Goal: Task Accomplishment & Management: Manage account settings

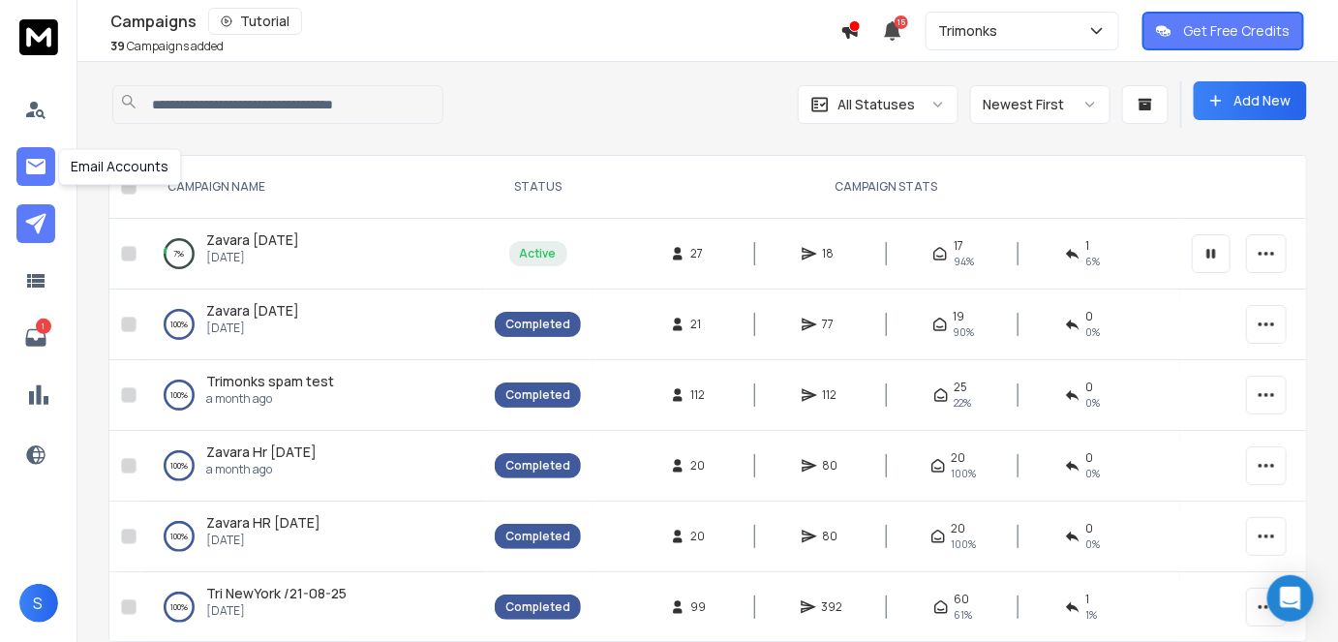
click at [36, 164] on icon at bounding box center [35, 166] width 19 height 15
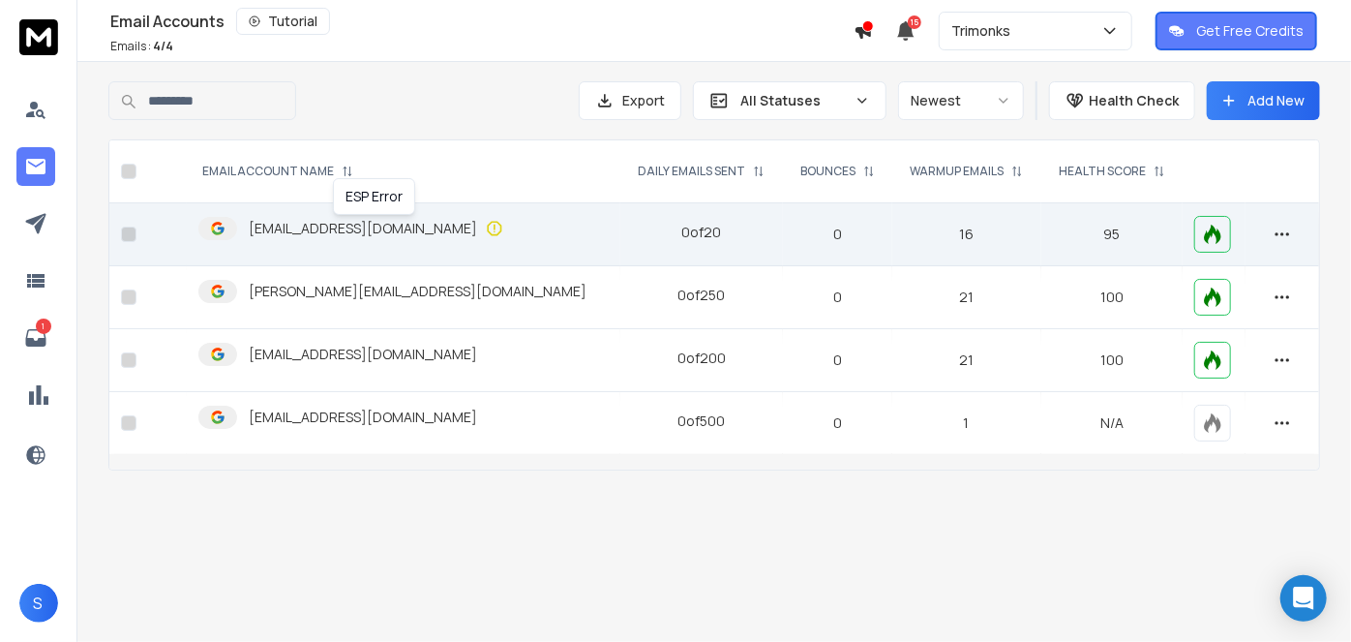
click at [485, 230] on icon at bounding box center [494, 228] width 19 height 19
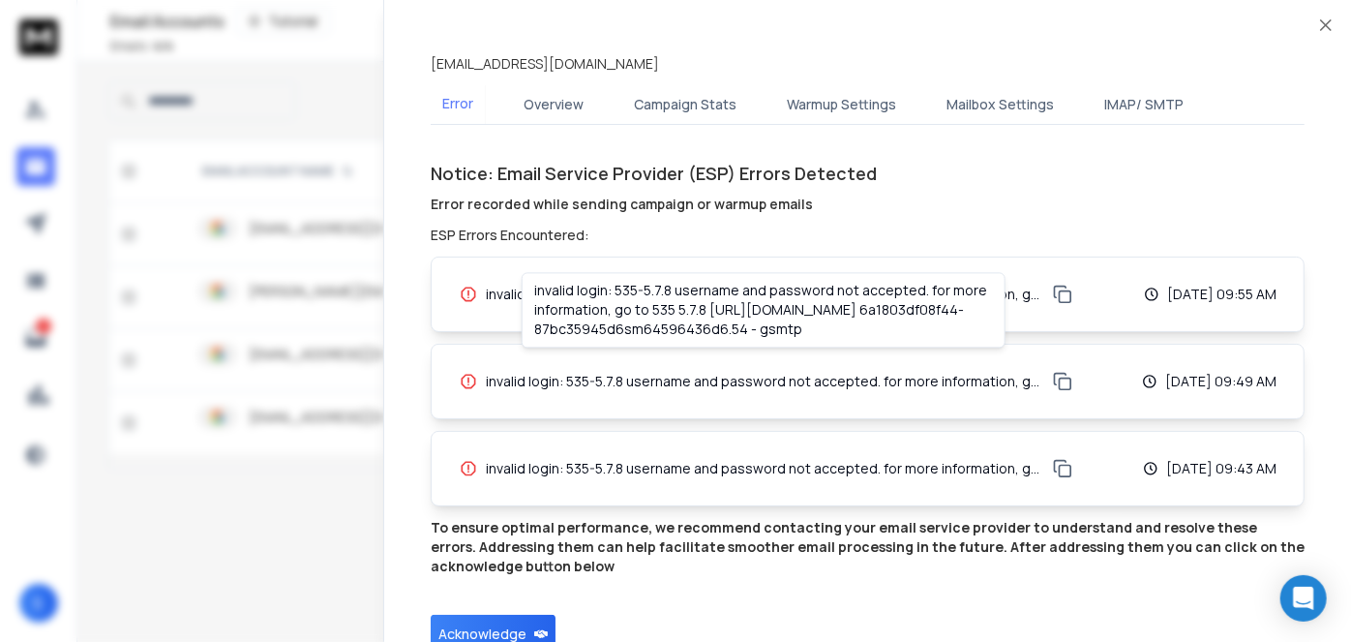
scroll to position [64, 0]
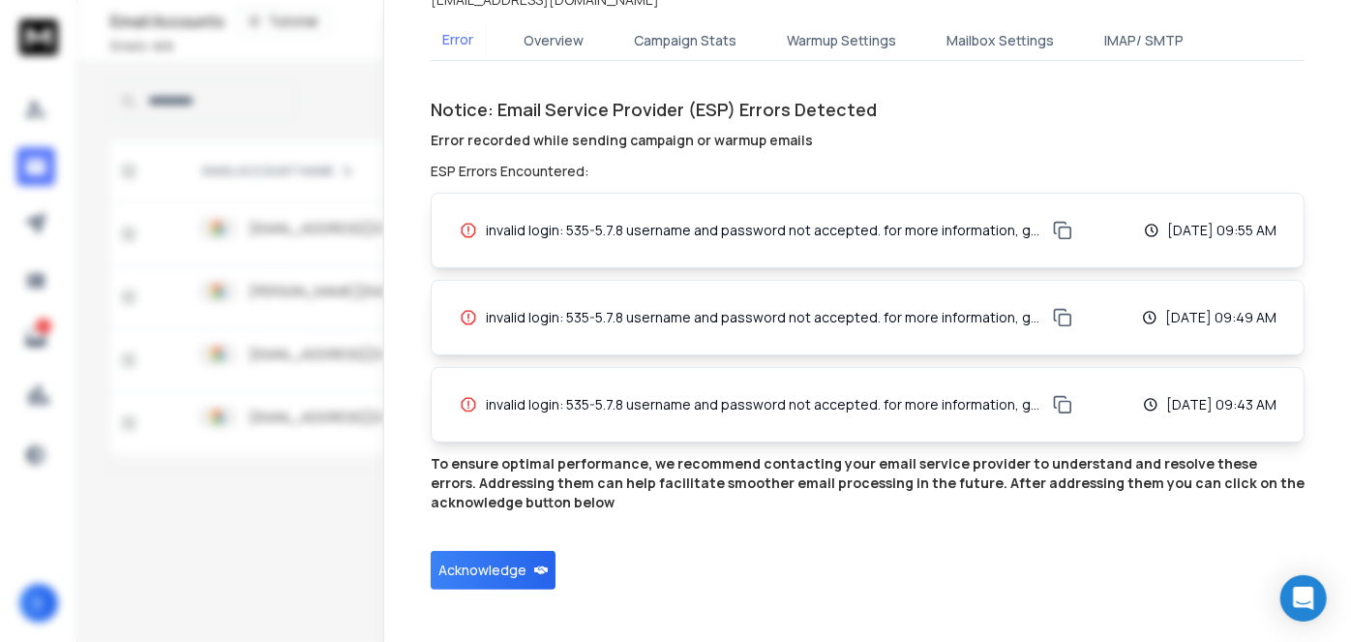
click at [513, 563] on button "Acknowledge" at bounding box center [493, 570] width 125 height 39
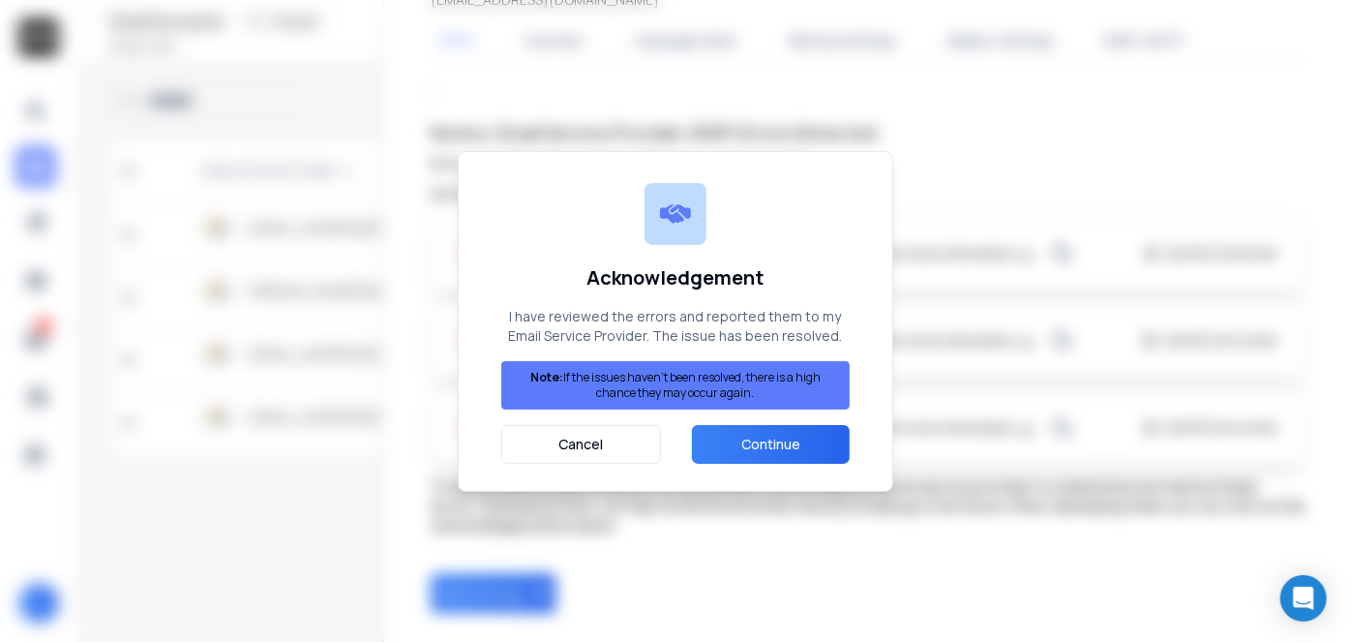
click at [790, 439] on button "Continue" at bounding box center [771, 444] width 158 height 39
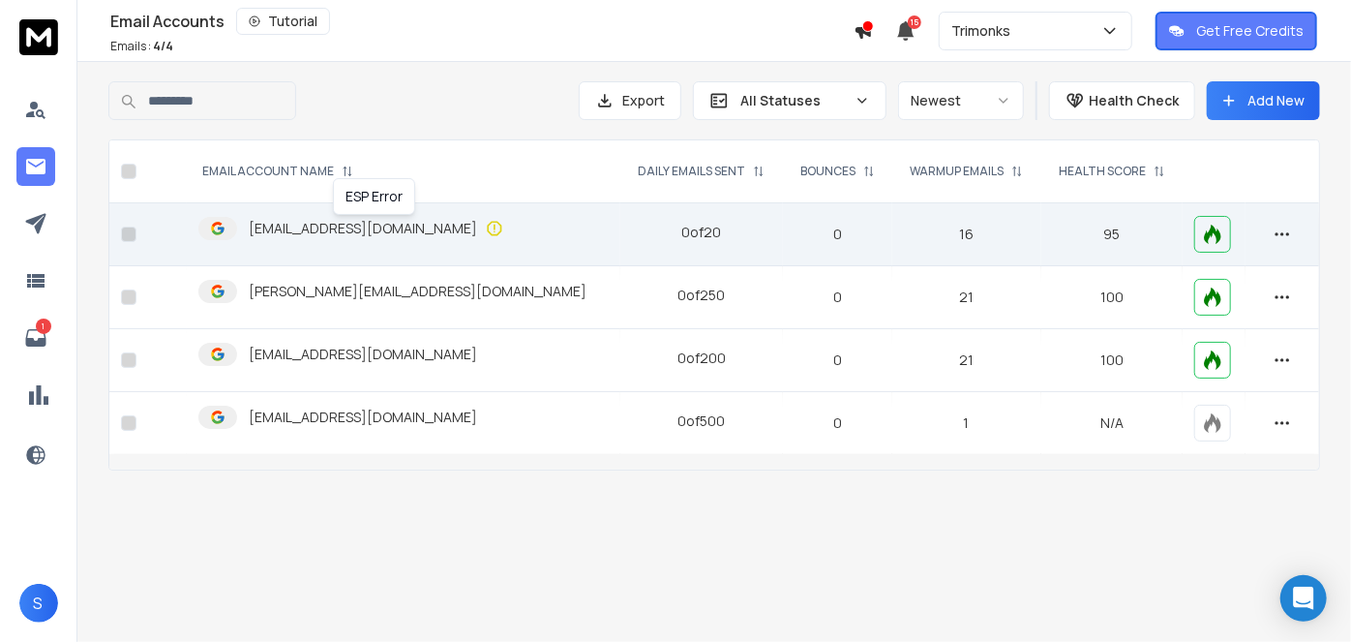
click at [485, 232] on icon at bounding box center [494, 228] width 19 height 19
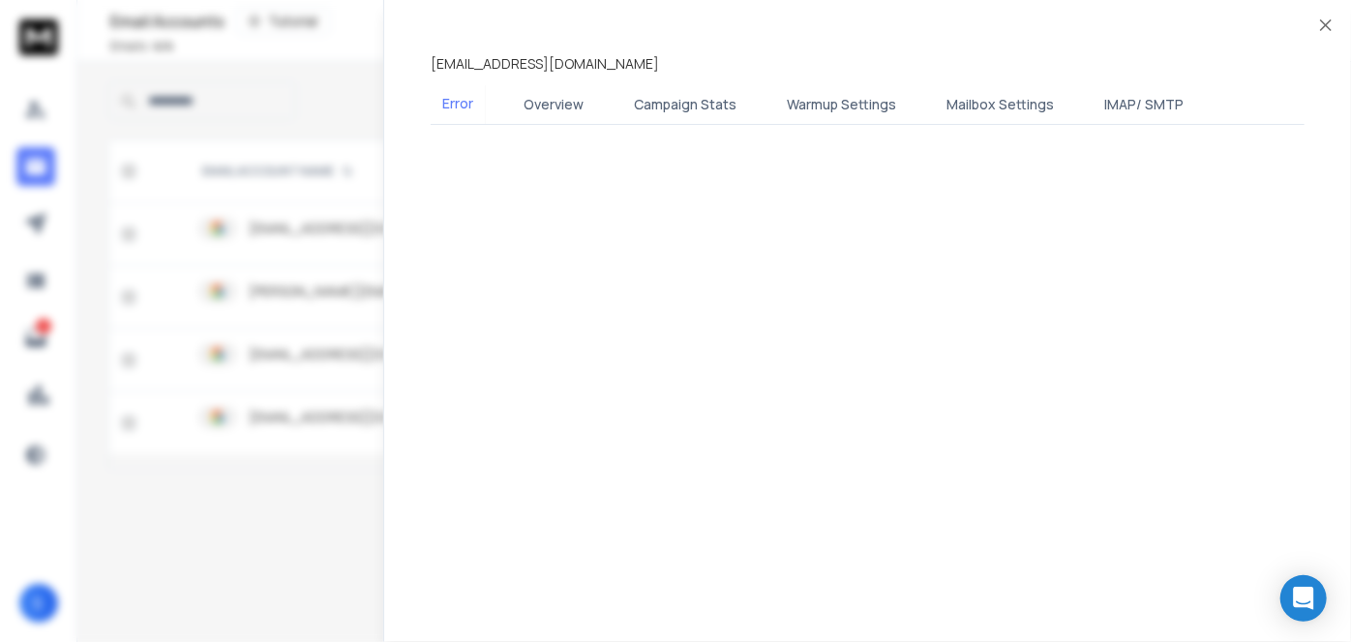
click at [535, 107] on button "Overview" at bounding box center [553, 104] width 83 height 43
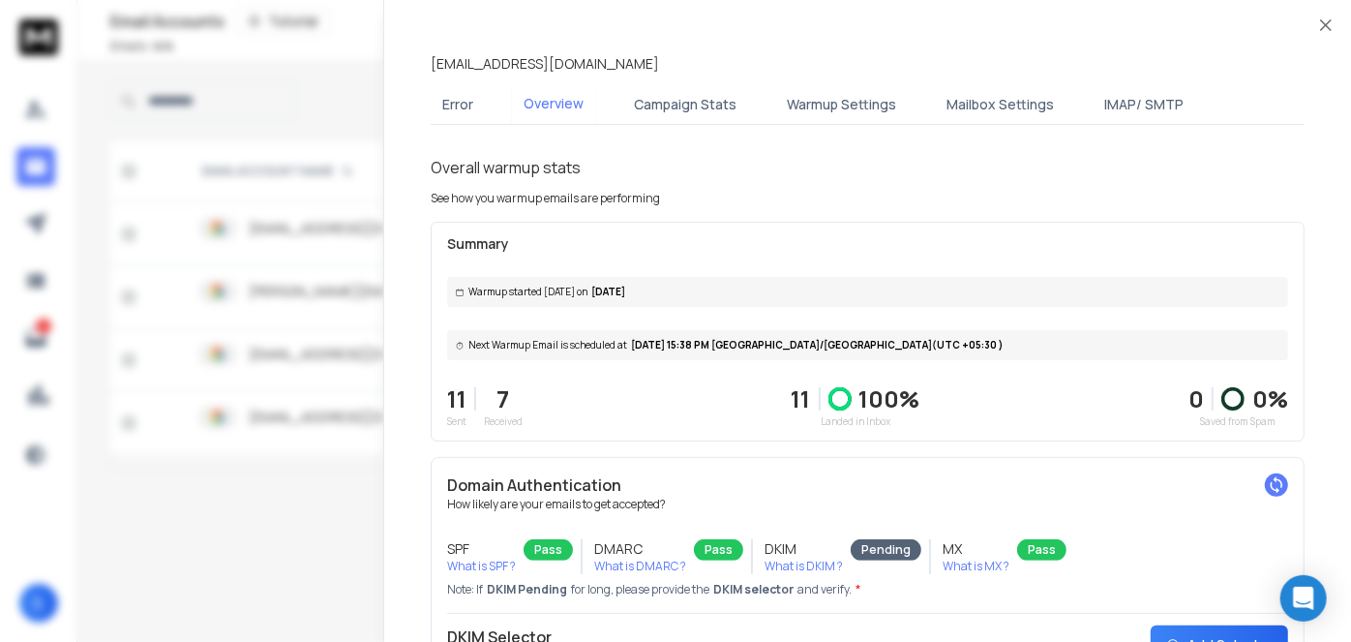
click at [688, 105] on button "Campaign Stats" at bounding box center [685, 104] width 126 height 43
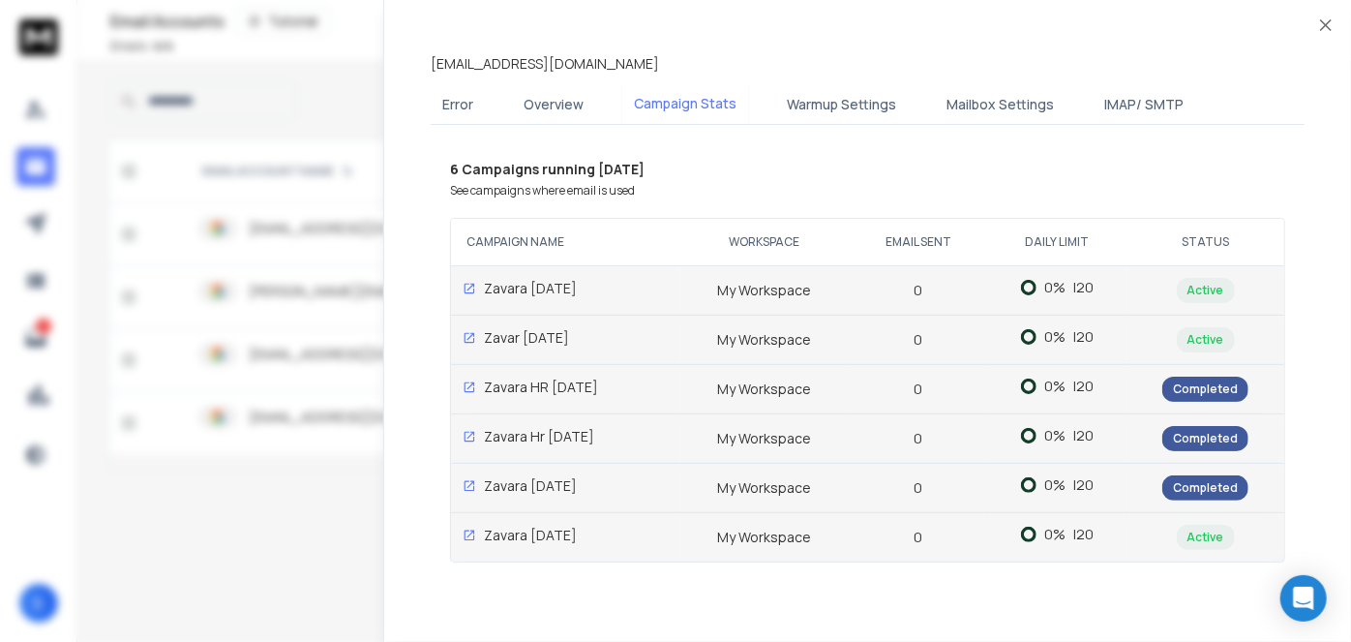
click at [846, 98] on button "Warmup Settings" at bounding box center [841, 104] width 133 height 43
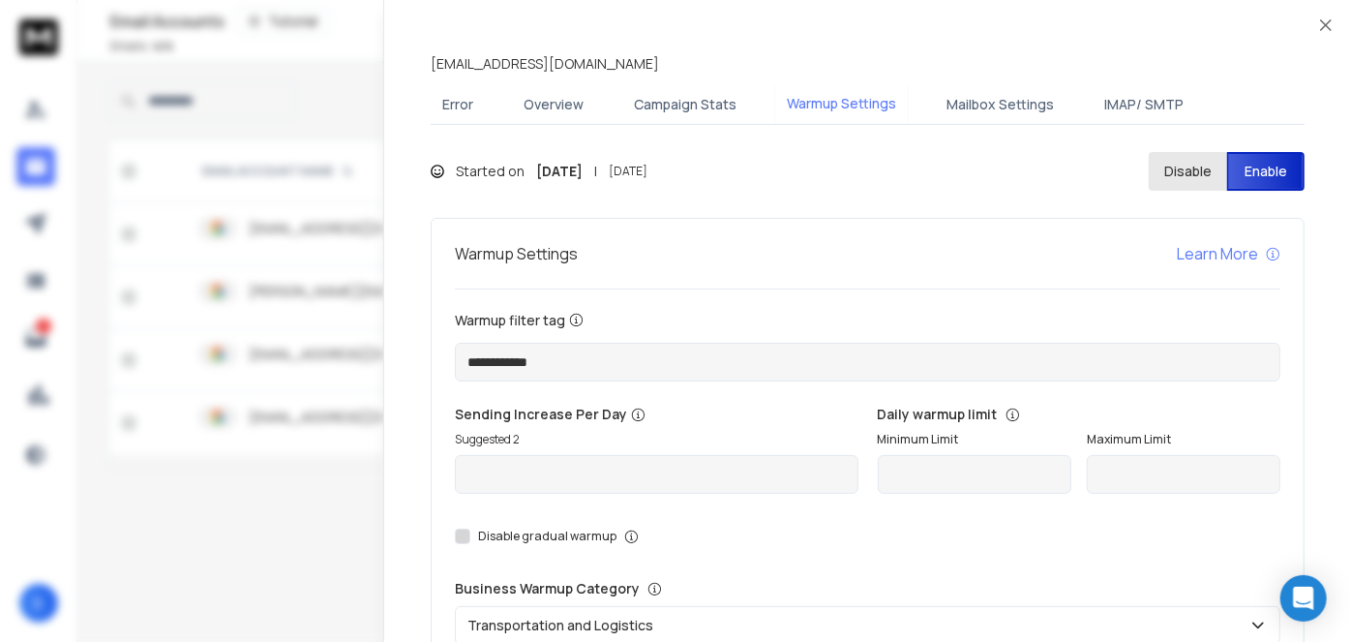
click at [1028, 104] on button "Mailbox Settings" at bounding box center [1000, 104] width 131 height 43
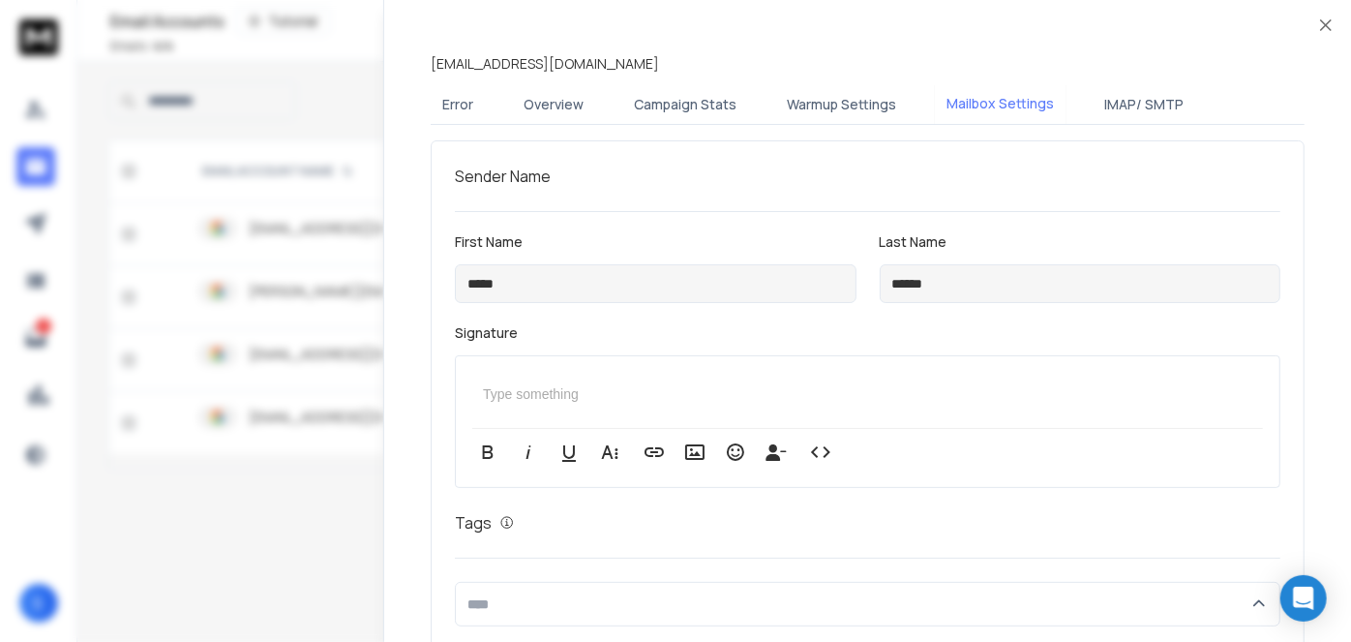
click at [1171, 90] on button "IMAP/ SMTP" at bounding box center [1144, 104] width 103 height 43
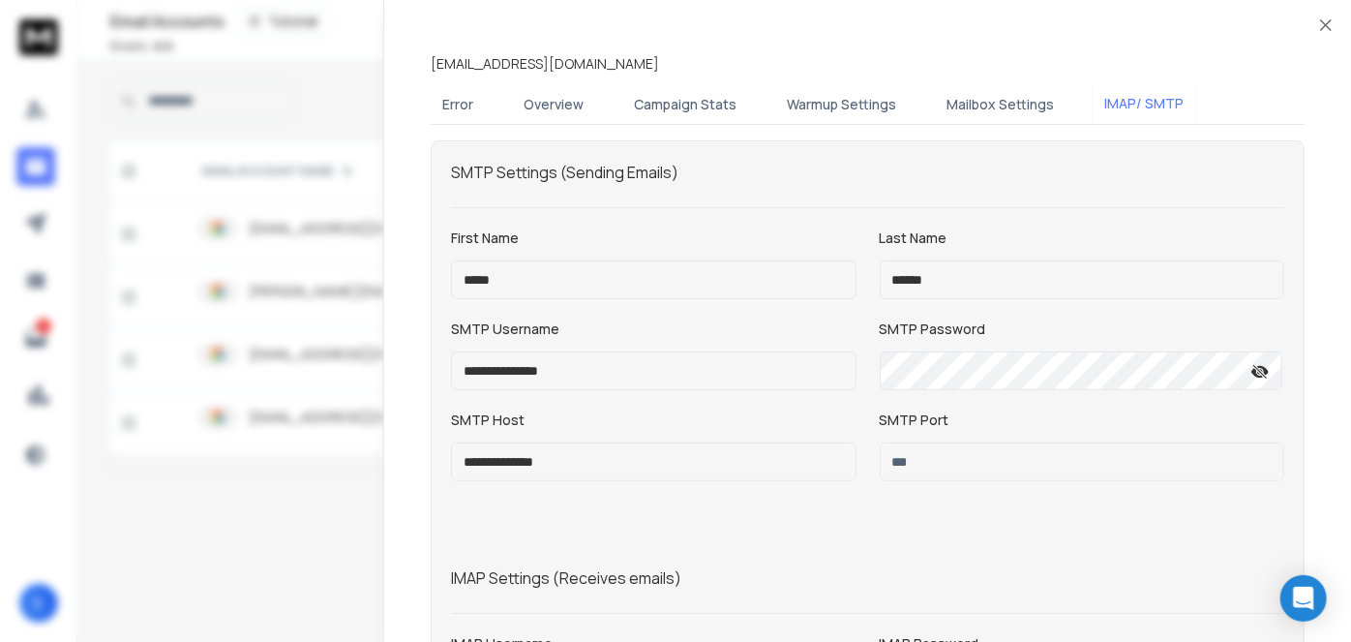
click at [849, 105] on button "Warmup Settings" at bounding box center [841, 104] width 133 height 43
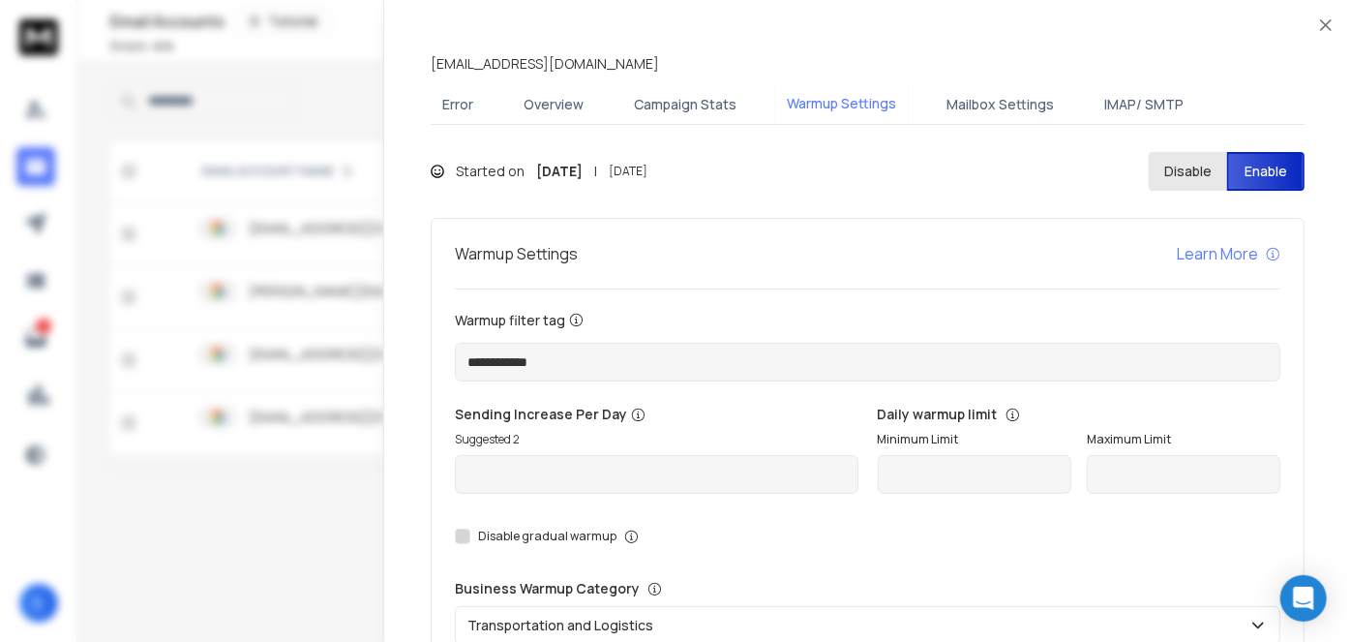
click at [1005, 85] on button "Mailbox Settings" at bounding box center [1000, 104] width 131 height 43
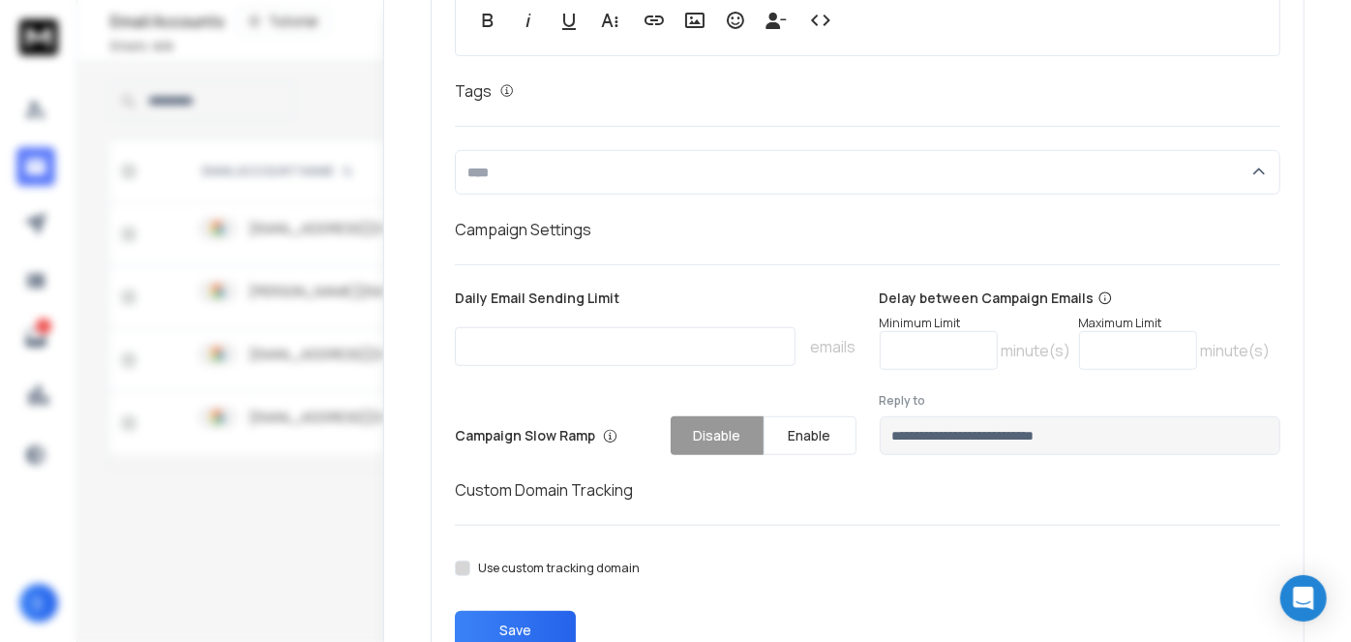
scroll to position [439, 0]
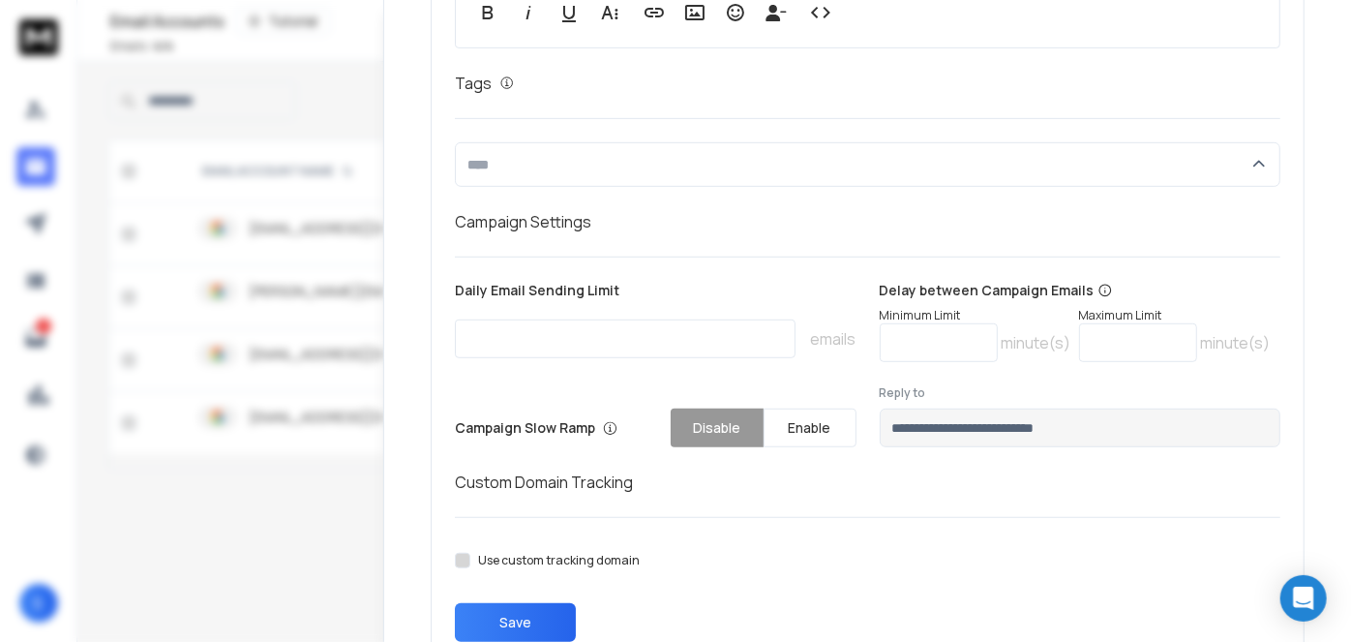
click at [474, 337] on input "**" at bounding box center [625, 338] width 341 height 39
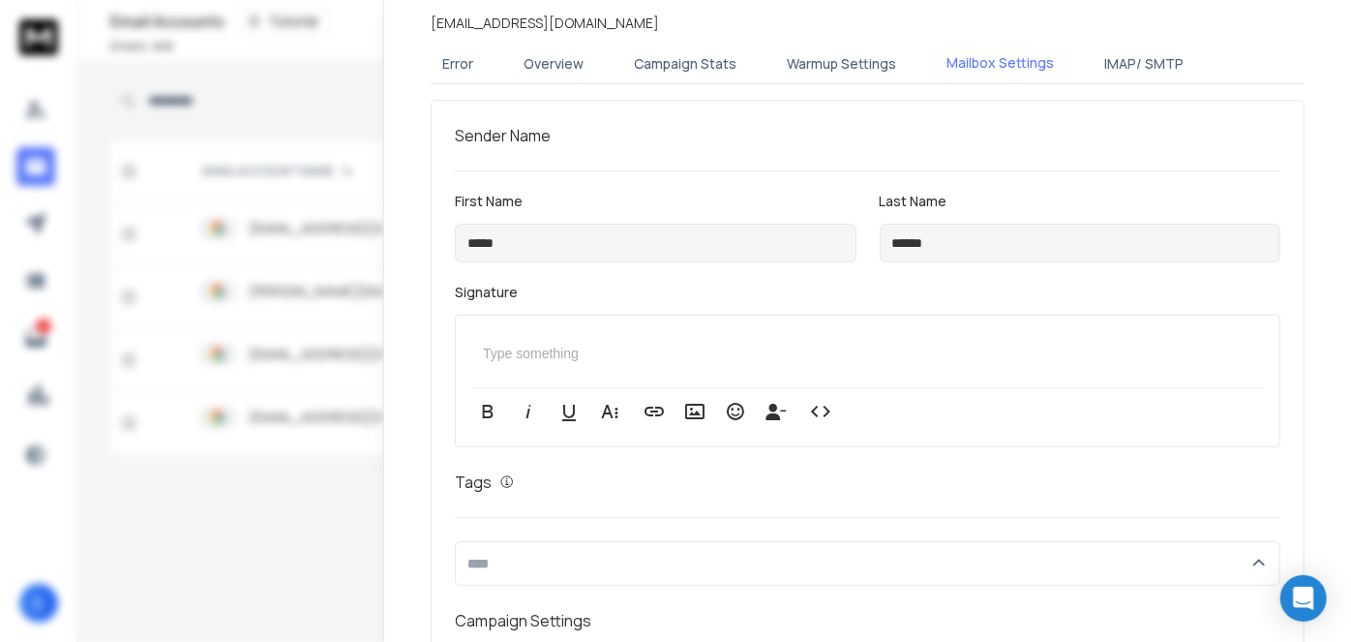
scroll to position [0, 0]
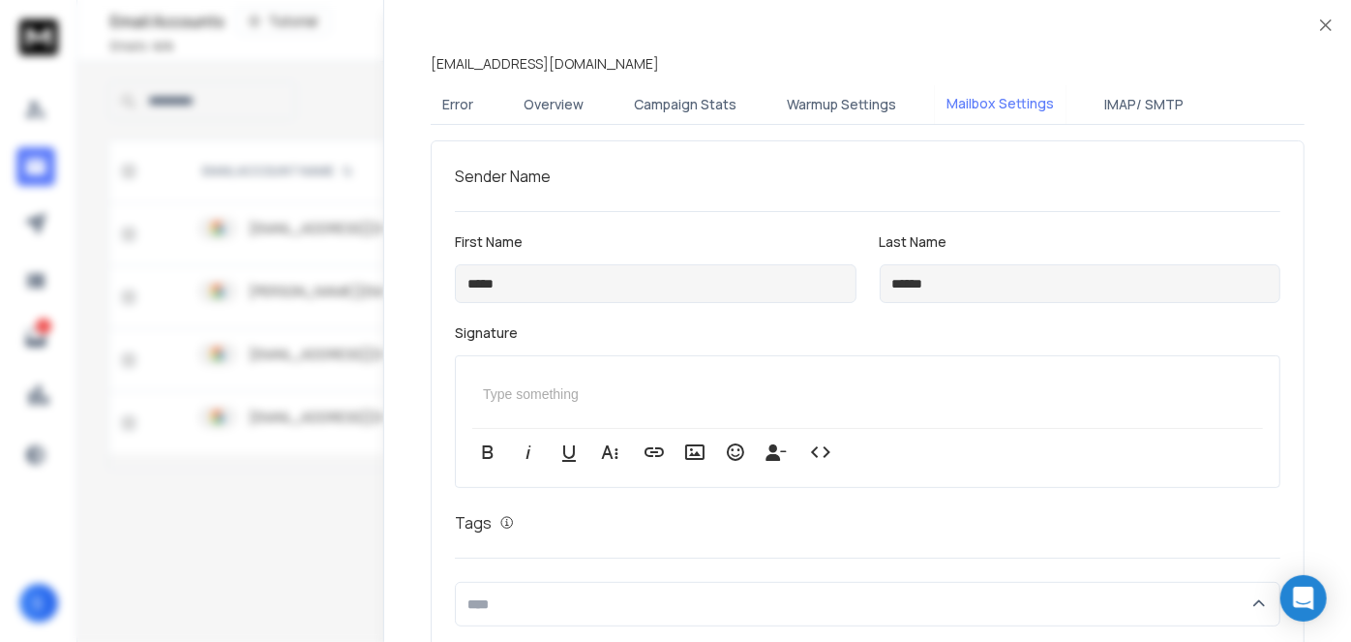
click at [857, 100] on button "Warmup Settings" at bounding box center [841, 104] width 133 height 43
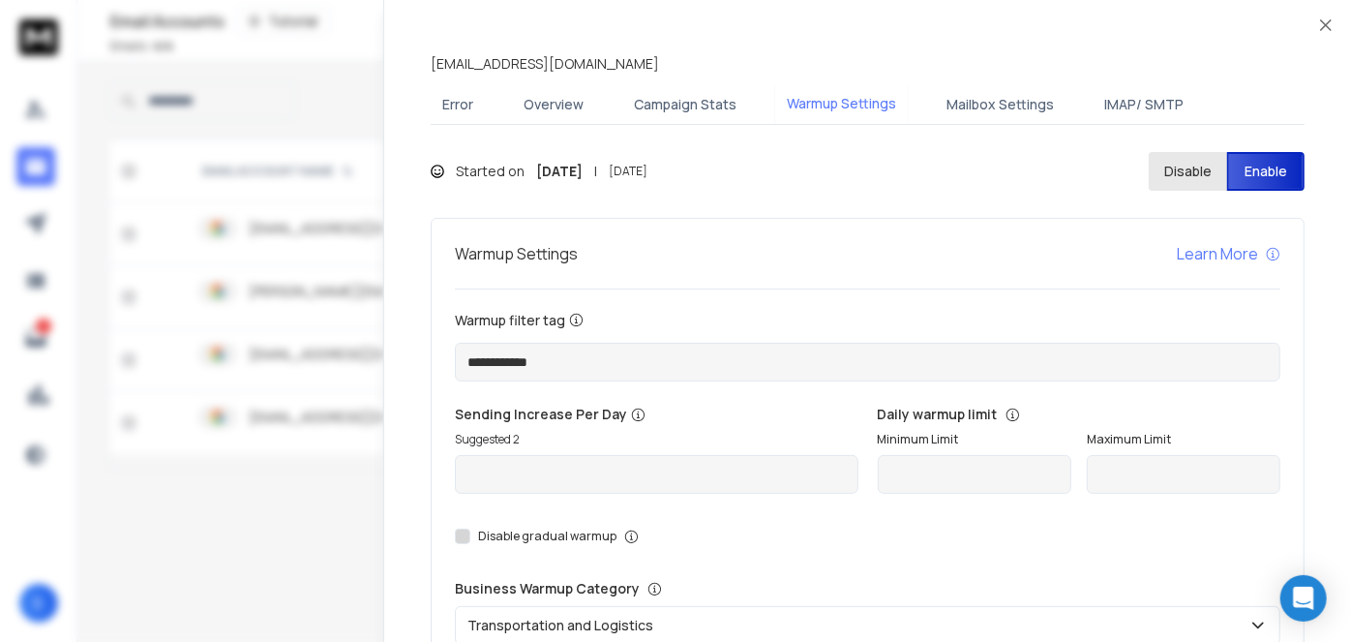
click at [898, 469] on input "*" at bounding box center [975, 474] width 194 height 39
type input "*"
click at [1123, 471] on input "**" at bounding box center [1184, 474] width 194 height 39
type input "*"
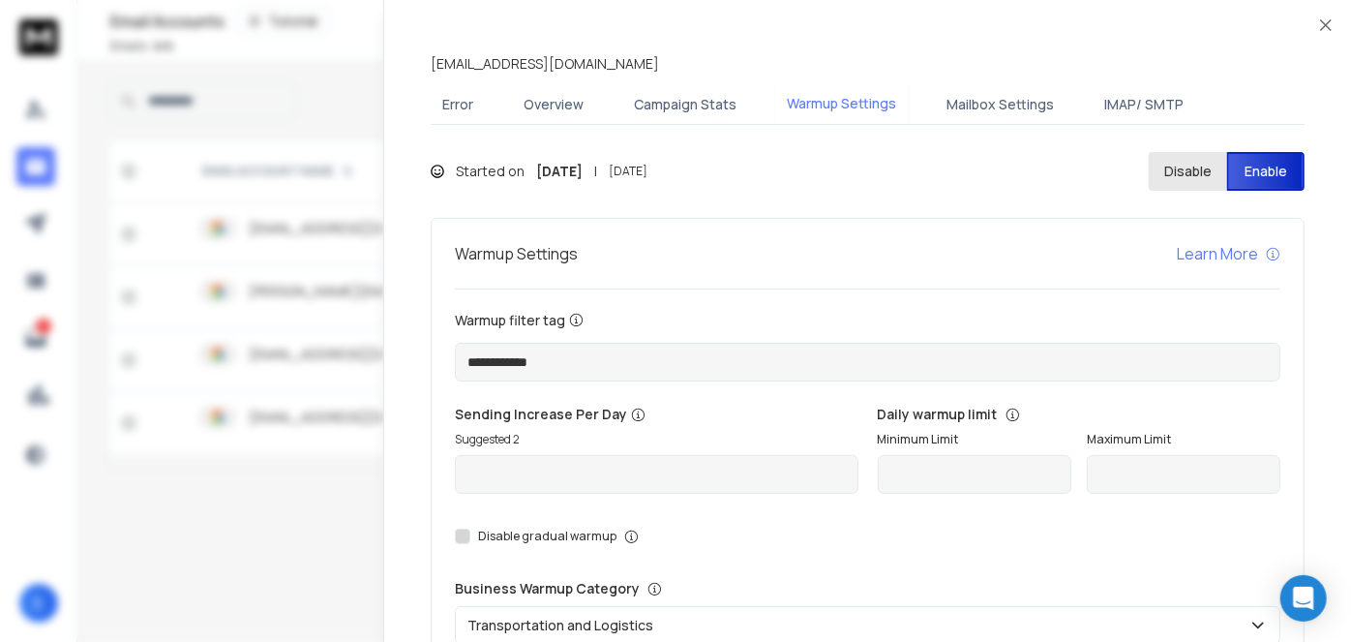
click at [947, 480] on input "*" at bounding box center [975, 474] width 194 height 39
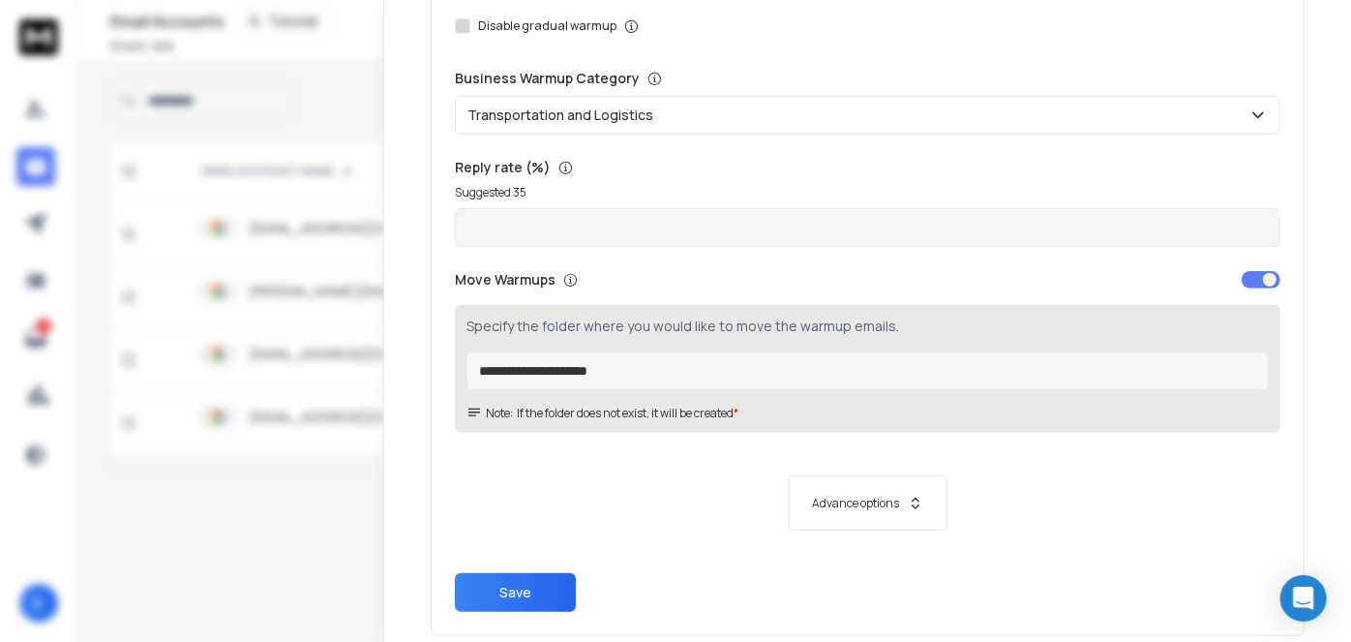
scroll to position [558, 0]
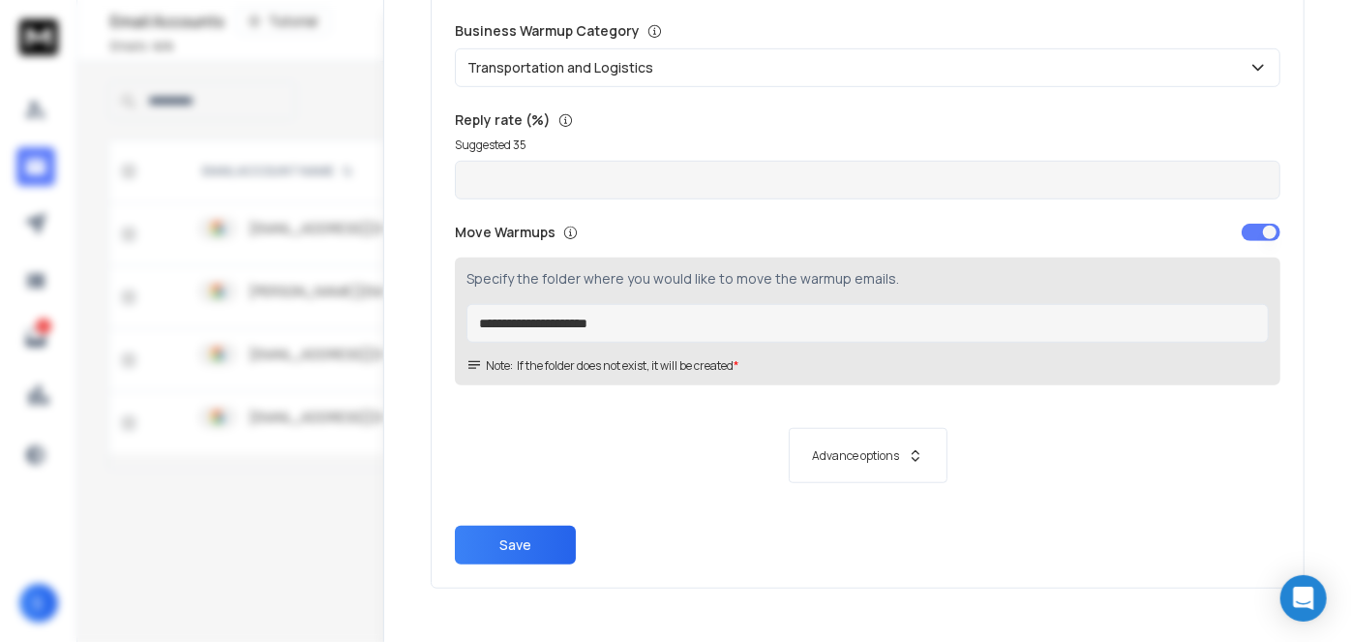
type input "*"
click at [536, 533] on button "Save" at bounding box center [515, 545] width 121 height 39
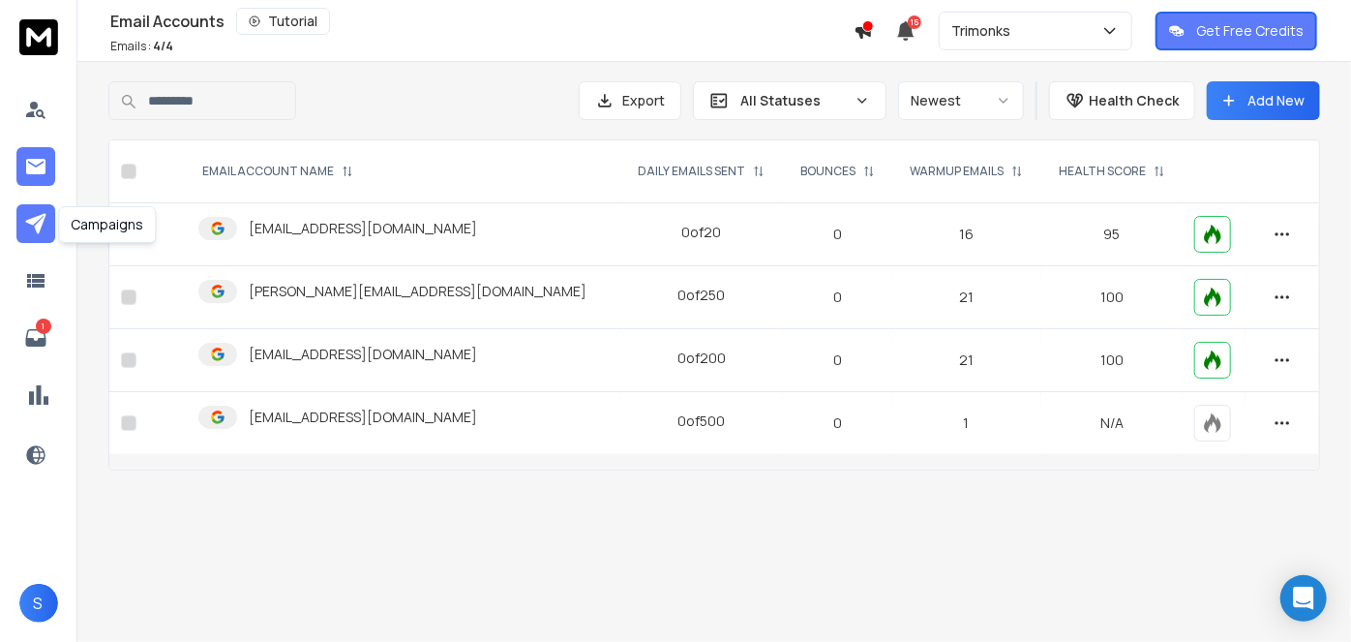
click at [39, 228] on icon at bounding box center [35, 224] width 20 height 20
